Goal: Communication & Community: Answer question/provide support

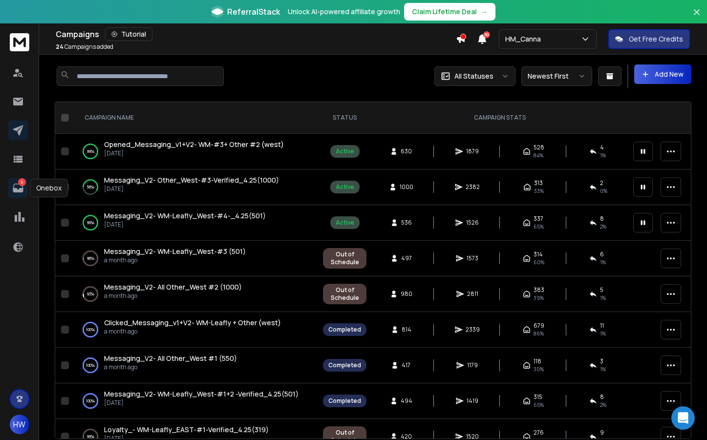
click at [21, 184] on p "5" at bounding box center [22, 182] width 8 height 8
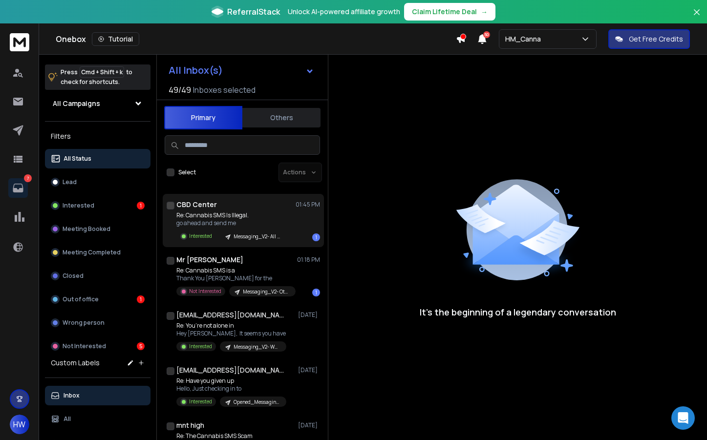
click at [242, 214] on p "Re: Cannabis SMS Is Illegal." at bounding box center [231, 216] width 110 height 8
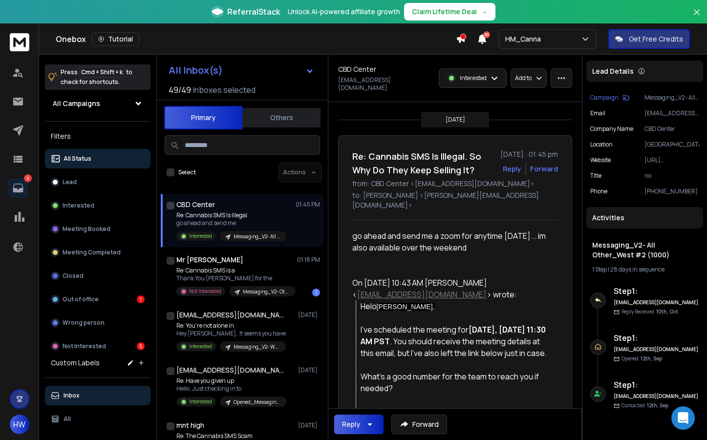
click at [361, 419] on div "Reply" at bounding box center [359, 425] width 34 height 12
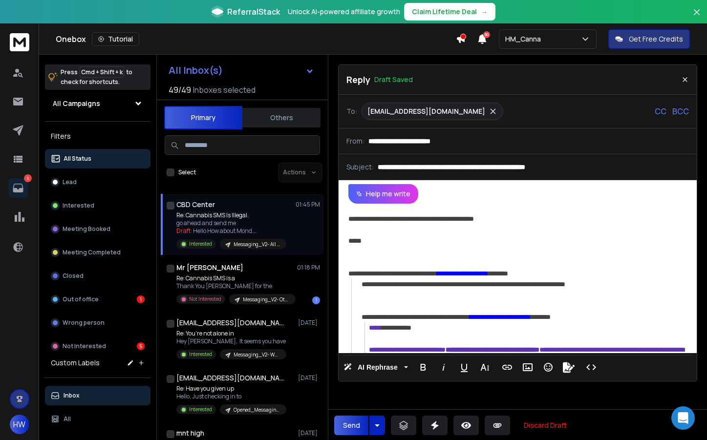
click at [511, 218] on div "**********" at bounding box center [516, 218] width 336 height 11
click at [348, 422] on button "Send" at bounding box center [351, 426] width 34 height 20
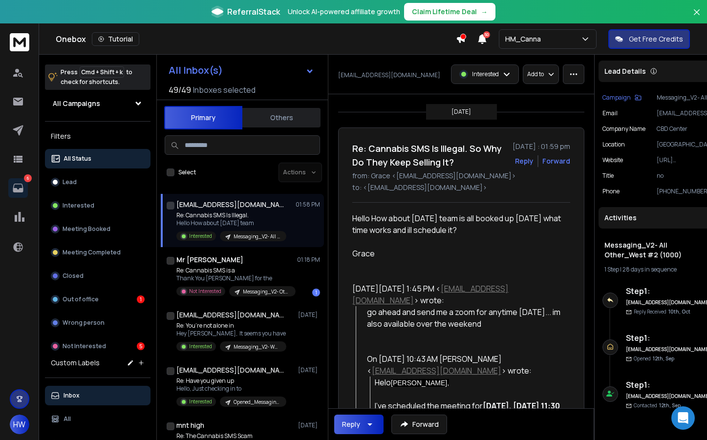
drag, startPoint x: 368, startPoint y: 202, endPoint x: 445, endPoint y: 206, distance: 76.3
click at [445, 192] on p "to: <[EMAIL_ADDRESS][DOMAIN_NAME]>" at bounding box center [461, 188] width 218 height 10
drag, startPoint x: 447, startPoint y: 204, endPoint x: 367, endPoint y: 204, distance: 79.6
click at [367, 192] on p "to: <[EMAIL_ADDRESS][DOMAIN_NAME]>" at bounding box center [461, 188] width 218 height 10
copy p "[EMAIL_ADDRESS][DOMAIN_NAME]"
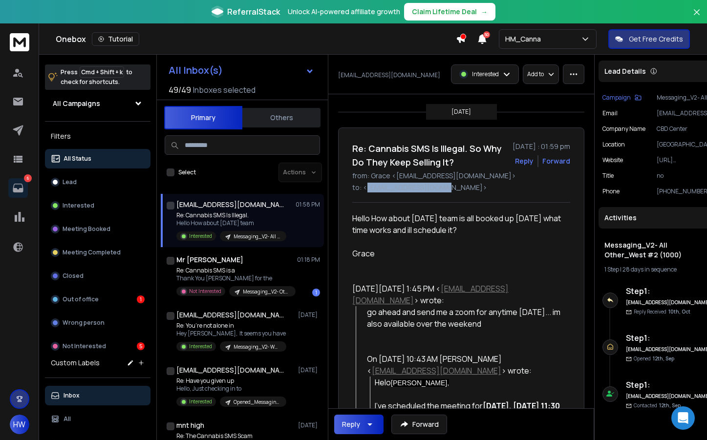
copy p "[EMAIL_ADDRESS][DOMAIN_NAME]"
click at [229, 206] on h1 "[EMAIL_ADDRESS][DOMAIN_NAME]" at bounding box center [229, 205] width 107 height 10
click at [354, 426] on div "Reply" at bounding box center [351, 425] width 18 height 10
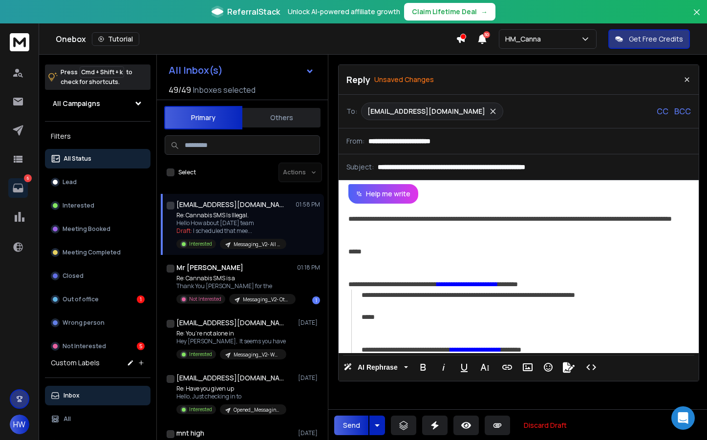
click at [508, 229] on div "**********" at bounding box center [516, 224] width 336 height 22
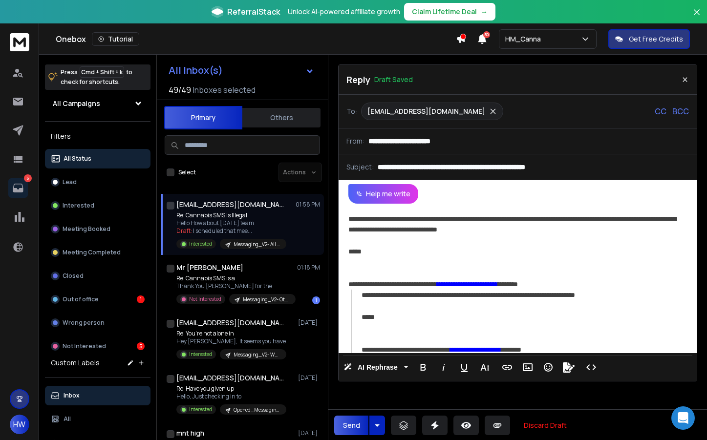
click at [349, 425] on button "Send" at bounding box center [351, 426] width 34 height 20
